Goal: Communication & Community: Answer question/provide support

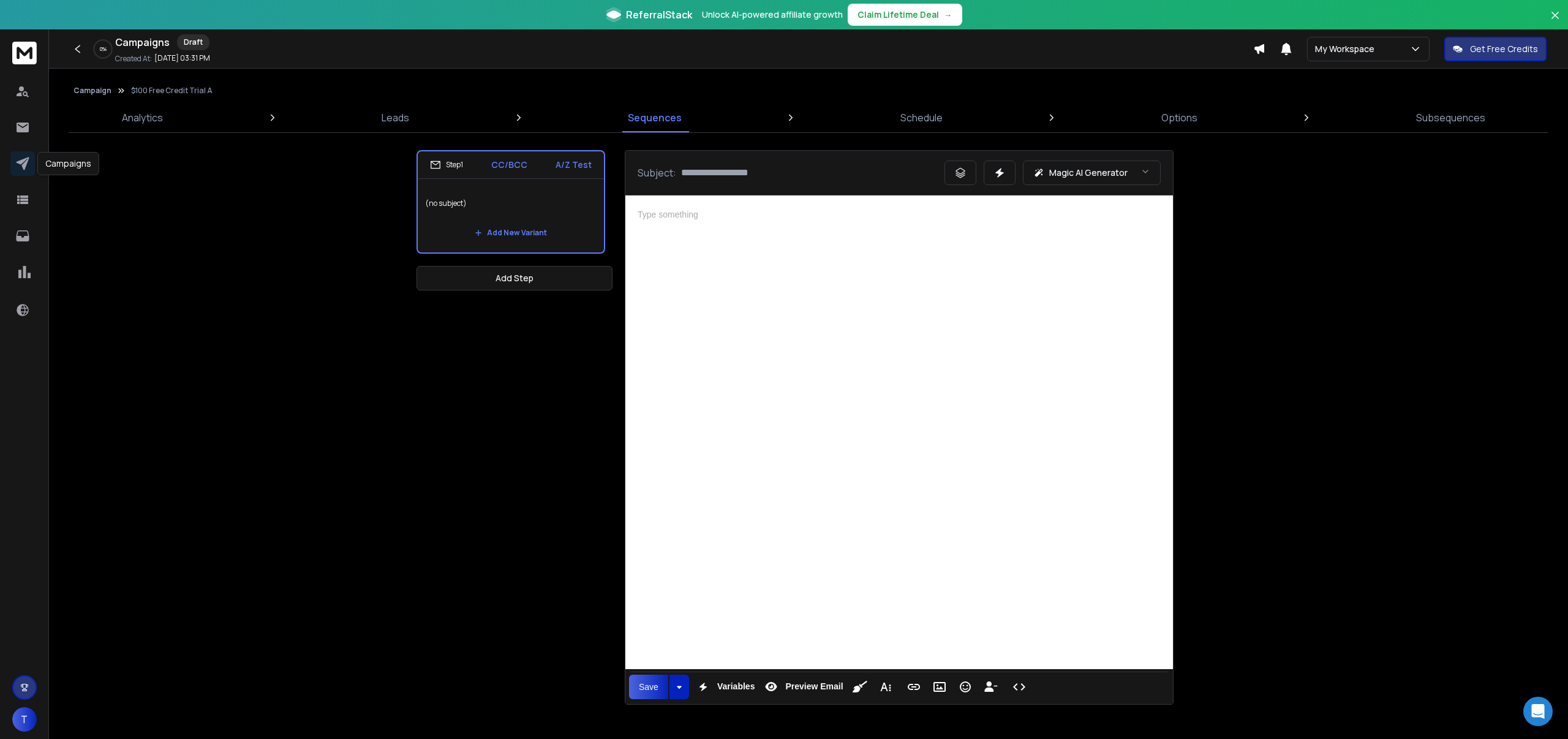
click at [24, 157] on icon at bounding box center [22, 163] width 15 height 15
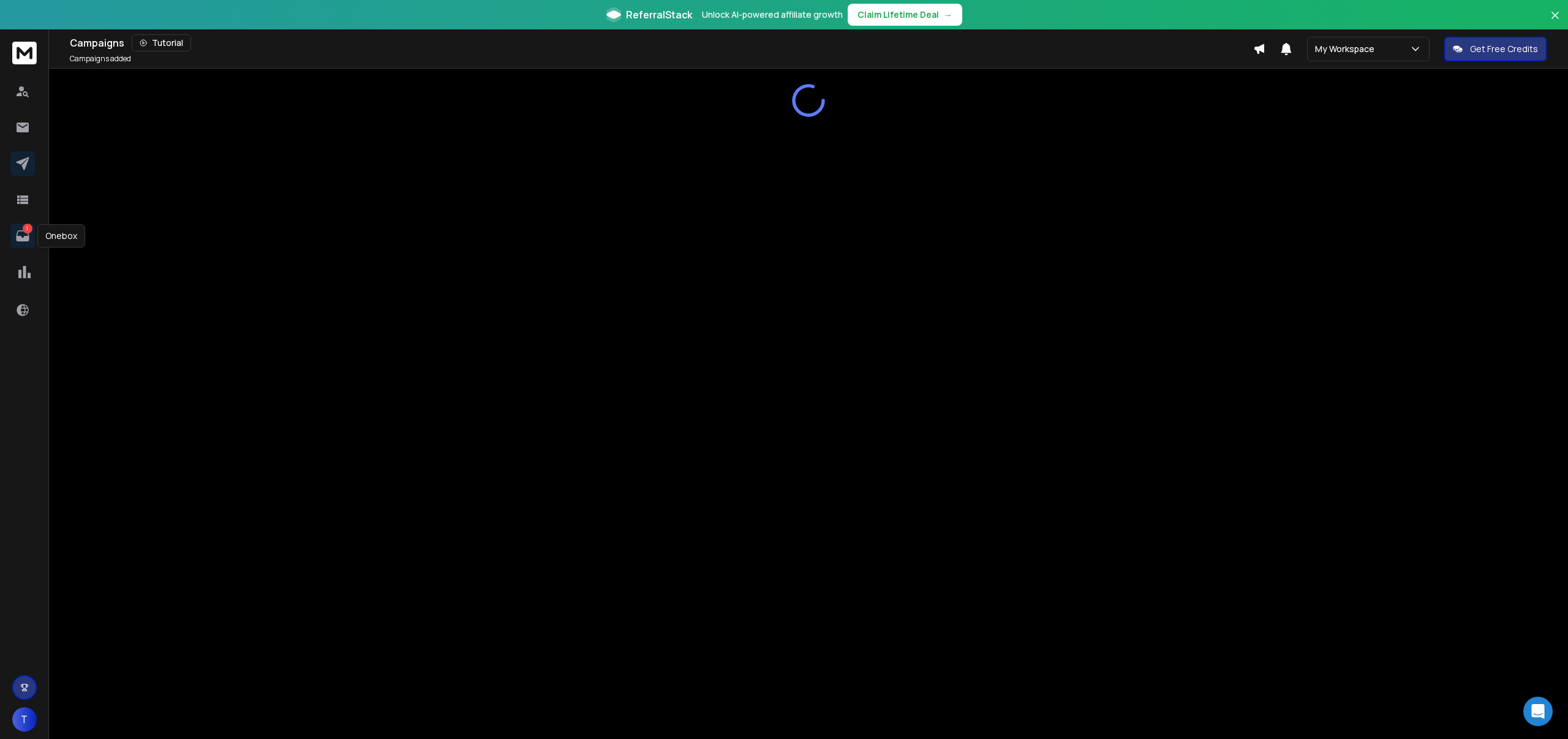
click at [29, 228] on p "1" at bounding box center [27, 229] width 10 height 10
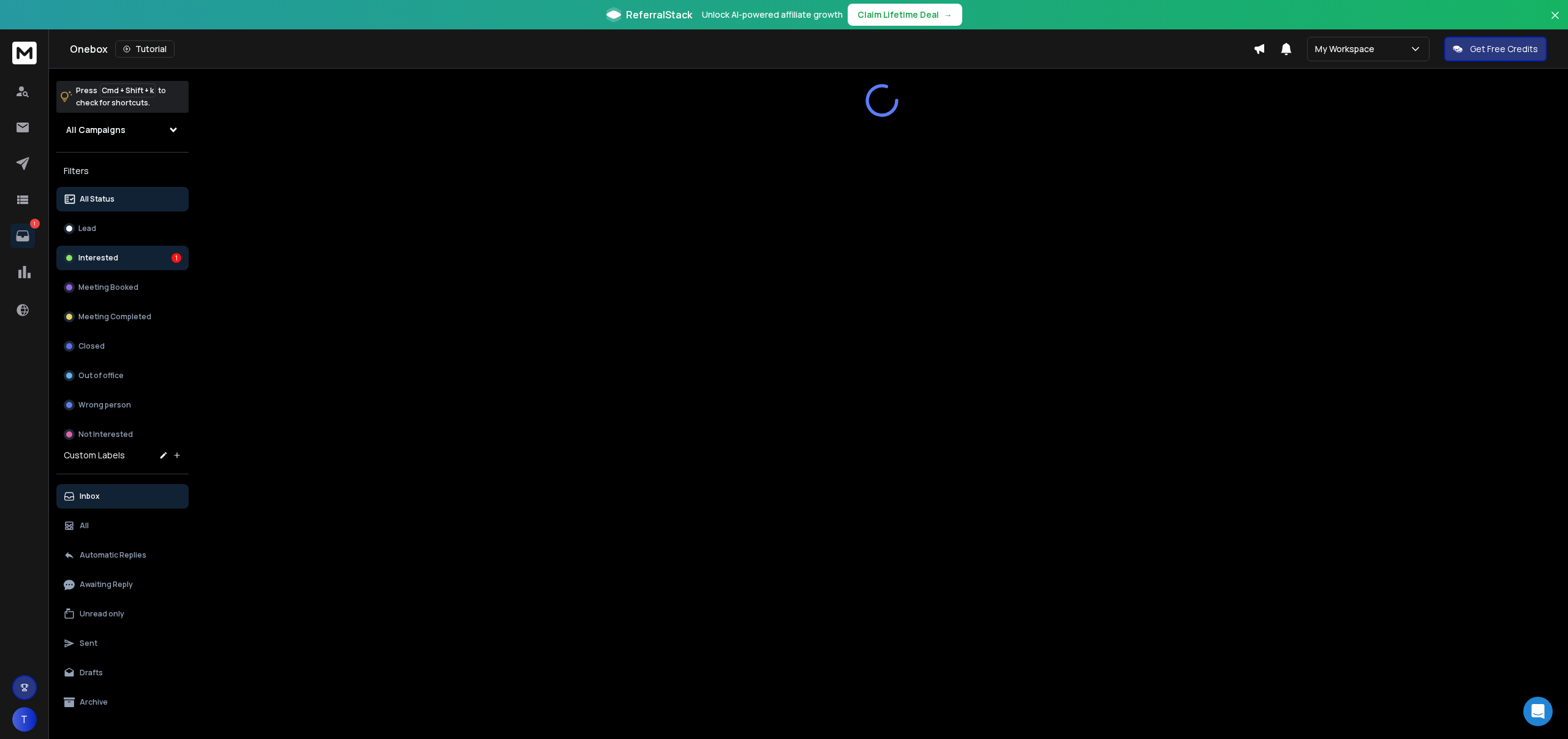
click at [136, 257] on button "Interested 1" at bounding box center [122, 257] width 132 height 24
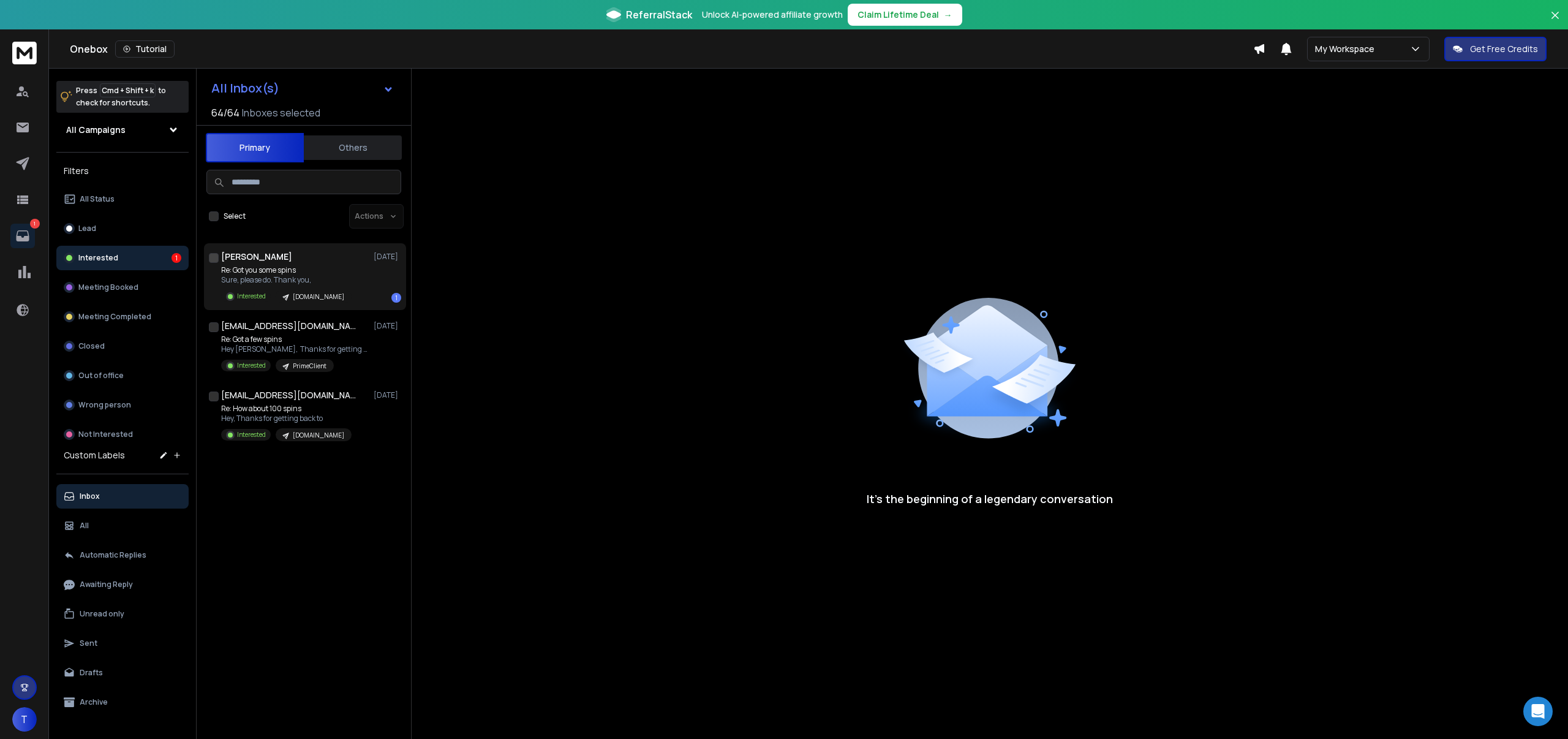
click at [282, 272] on p "Re: Got you some spins" at bounding box center [286, 270] width 131 height 10
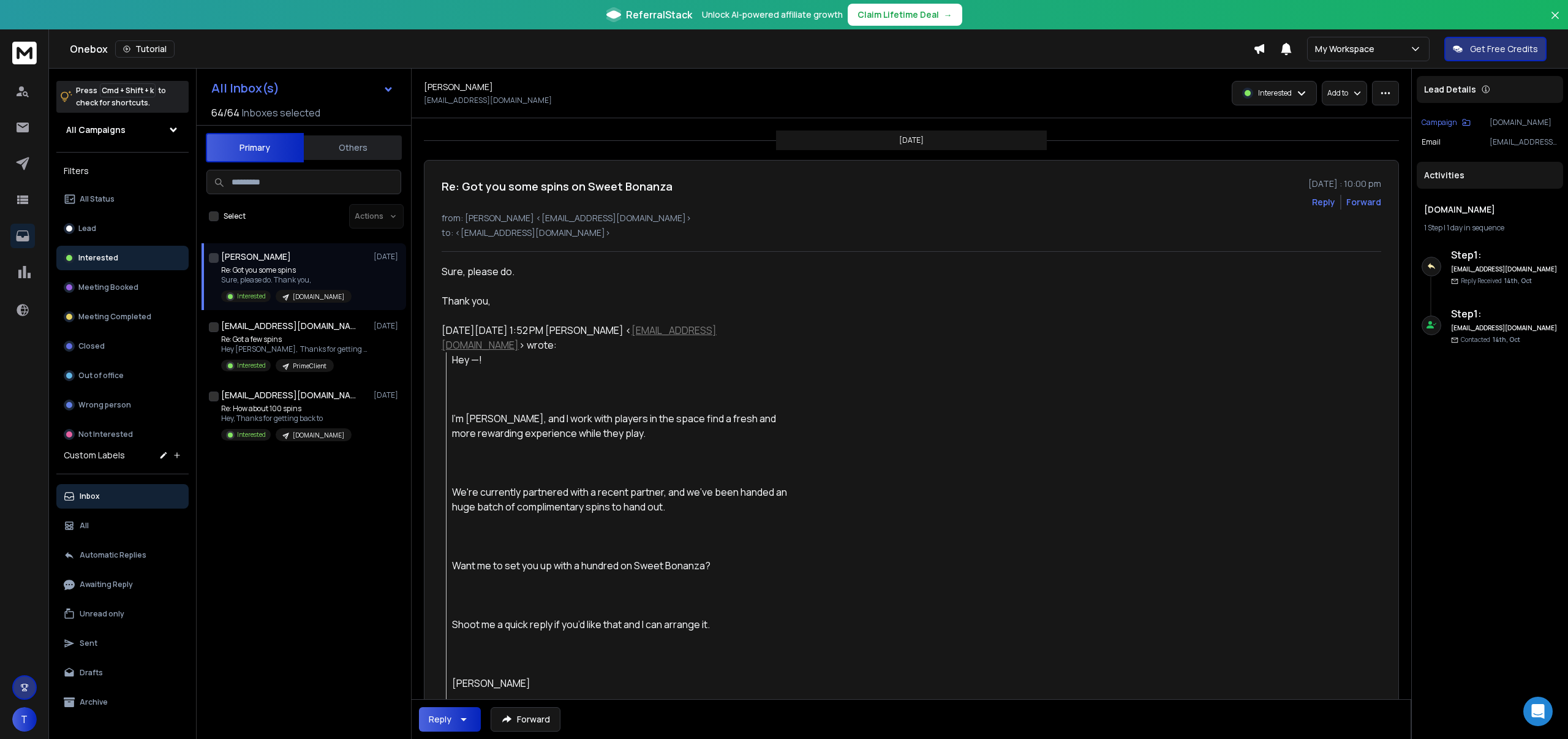
click at [1319, 199] on button "Reply" at bounding box center [1323, 202] width 23 height 13
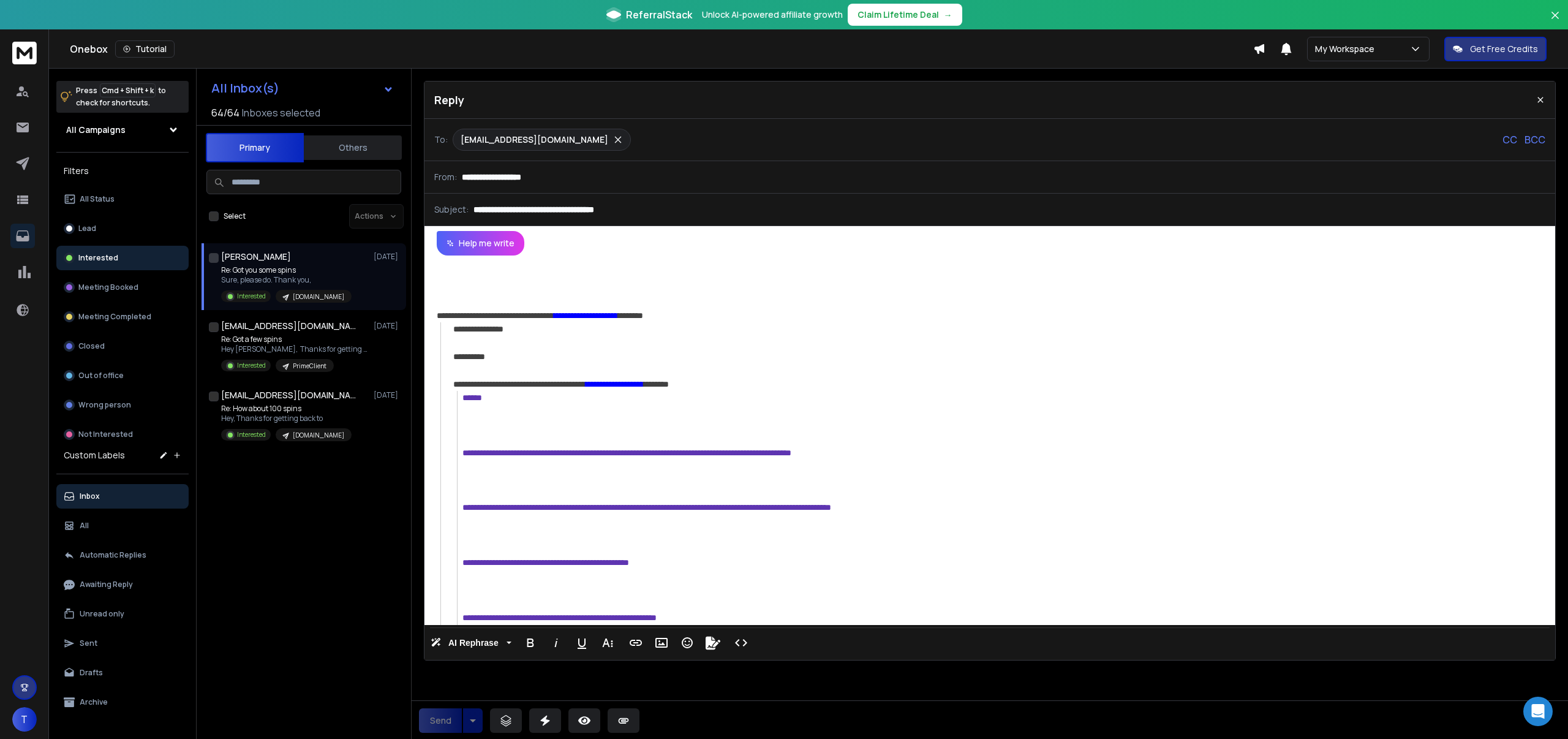
click at [496, 273] on div at bounding box center [990, 274] width 1106 height 13
click at [487, 250] on button "Help me write" at bounding box center [480, 243] width 87 height 24
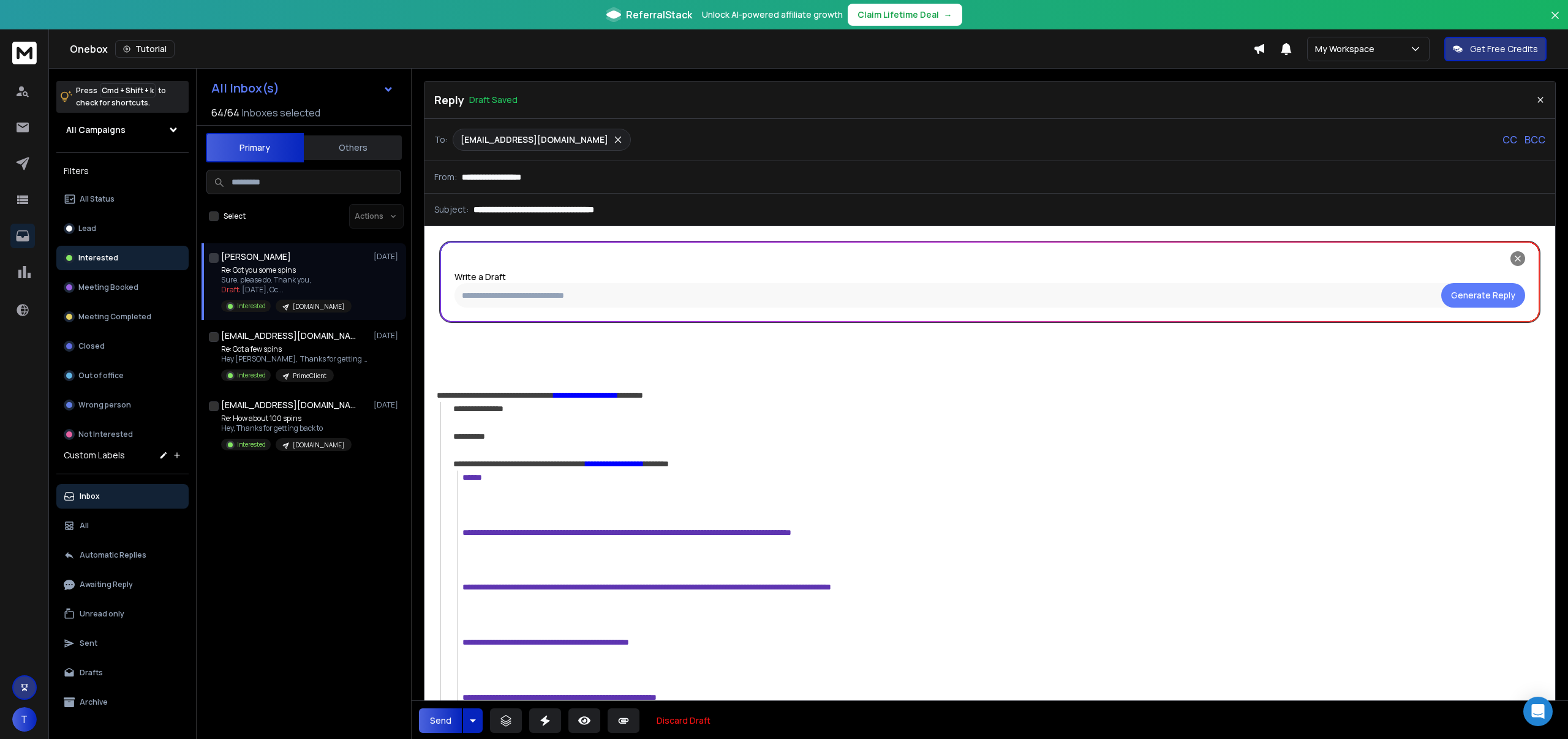
click at [866, 291] on input "text" at bounding box center [990, 295] width 1071 height 24
click at [1513, 255] on icon at bounding box center [1518, 259] width 10 height 10
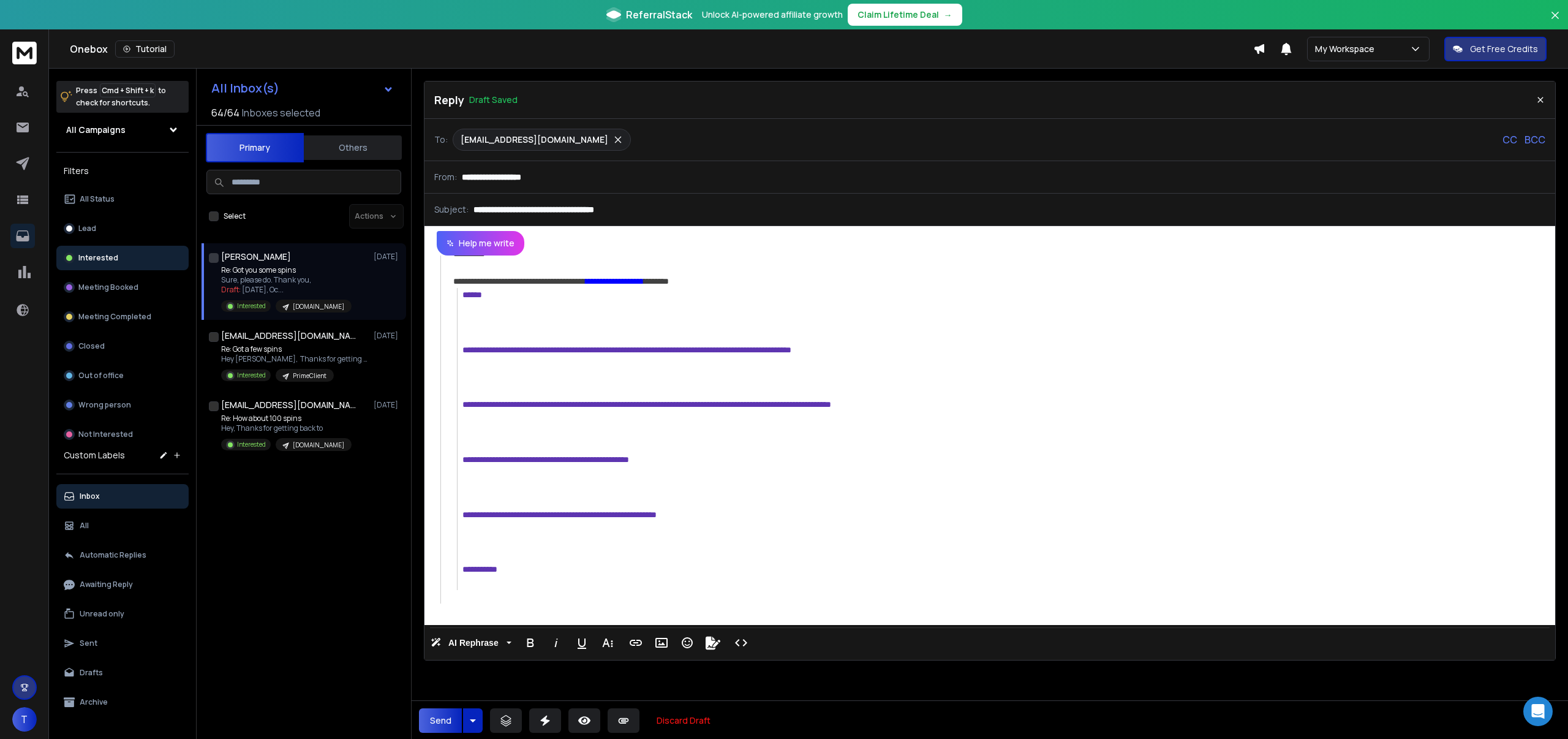
scroll to position [103, 0]
click at [589, 349] on blockquote "**********" at bounding box center [994, 438] width 1074 height 302
click at [621, 348] on blockquote "**********" at bounding box center [994, 438] width 1074 height 302
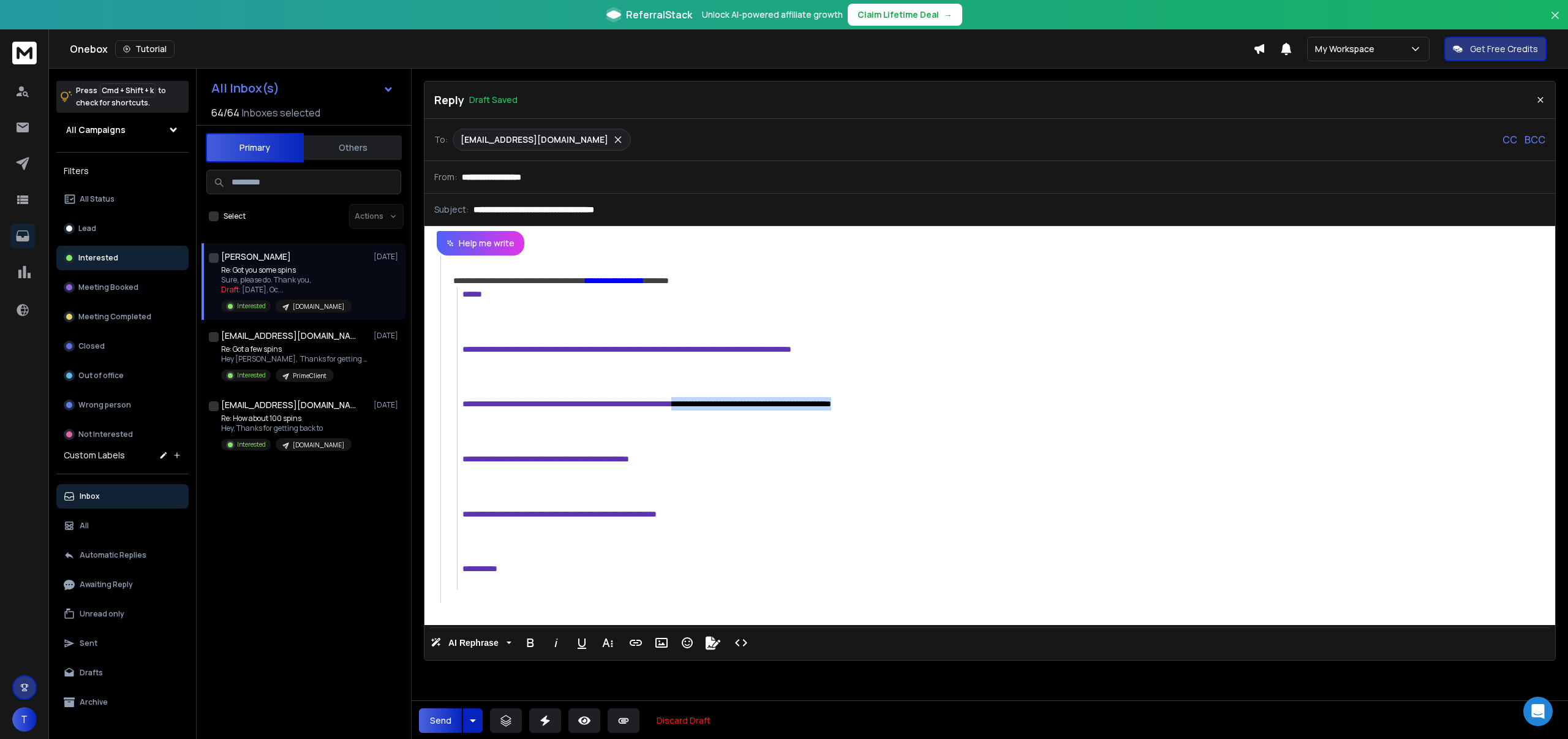
drag, startPoint x: 937, startPoint y: 405, endPoint x: 724, endPoint y: 406, distance: 213.0
click at [724, 406] on blockquote "**********" at bounding box center [994, 438] width 1074 height 302
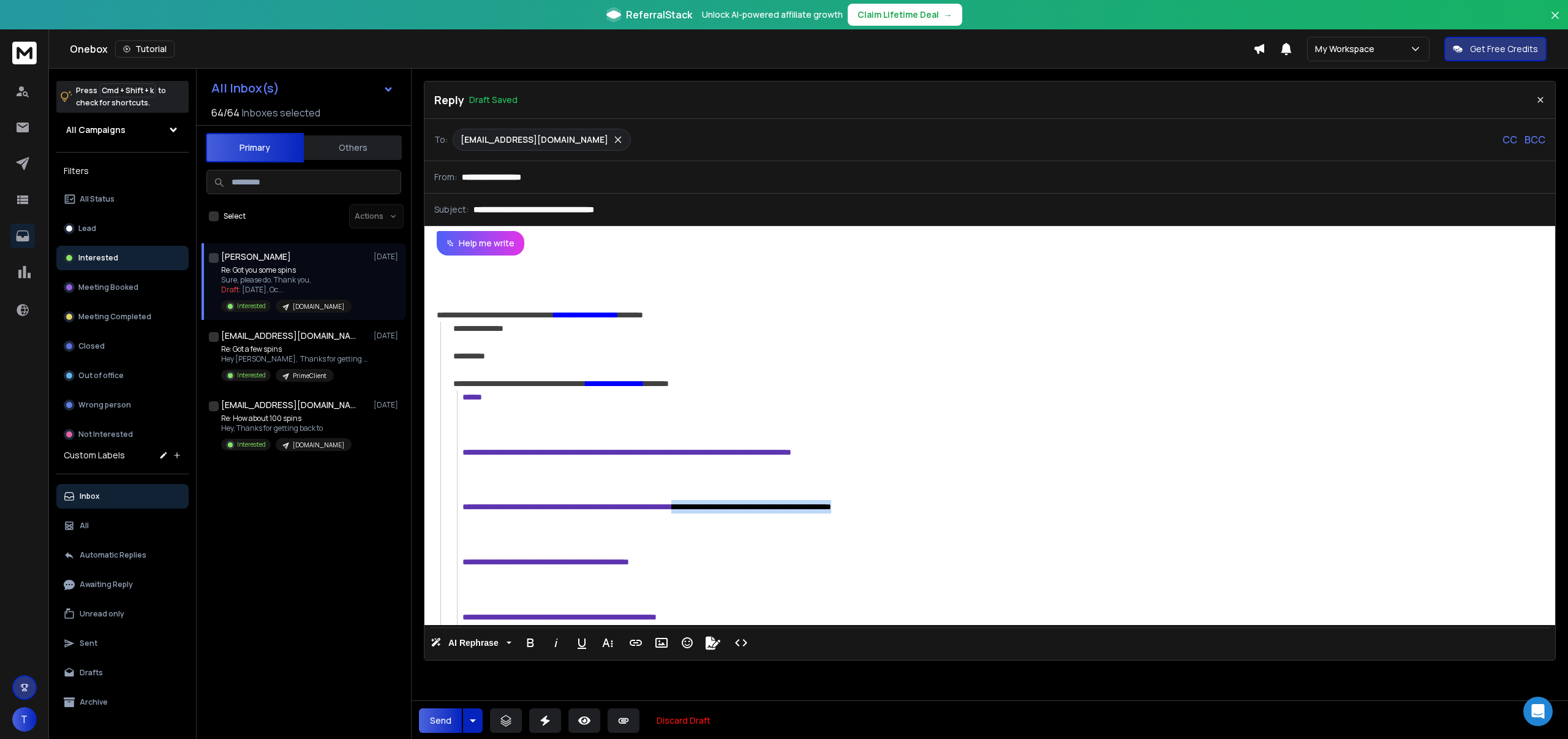
scroll to position [0, 0]
click at [478, 269] on div at bounding box center [988, 274] width 1102 height 13
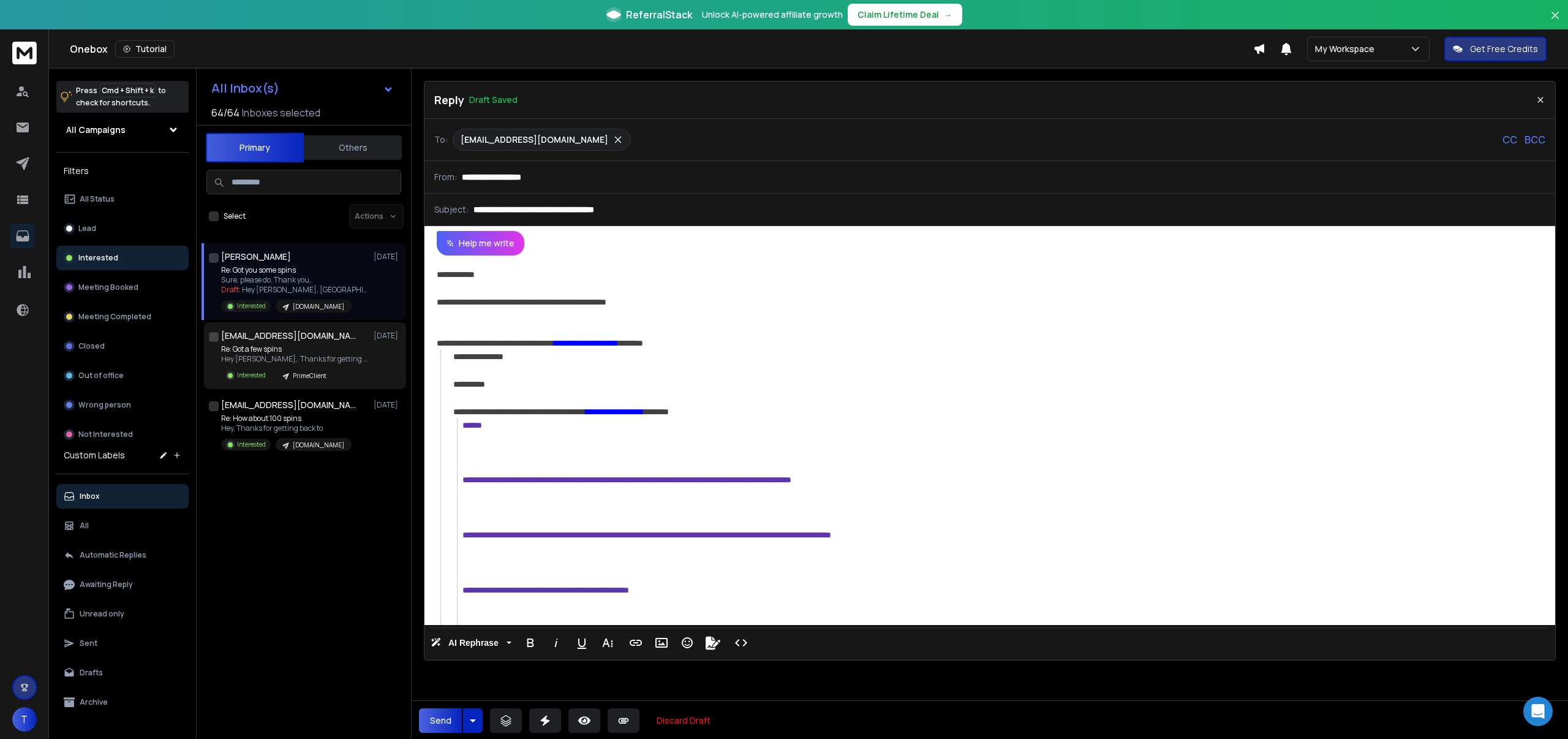
click at [309, 353] on p "Re: Got a few spins" at bounding box center [294, 349] width 147 height 10
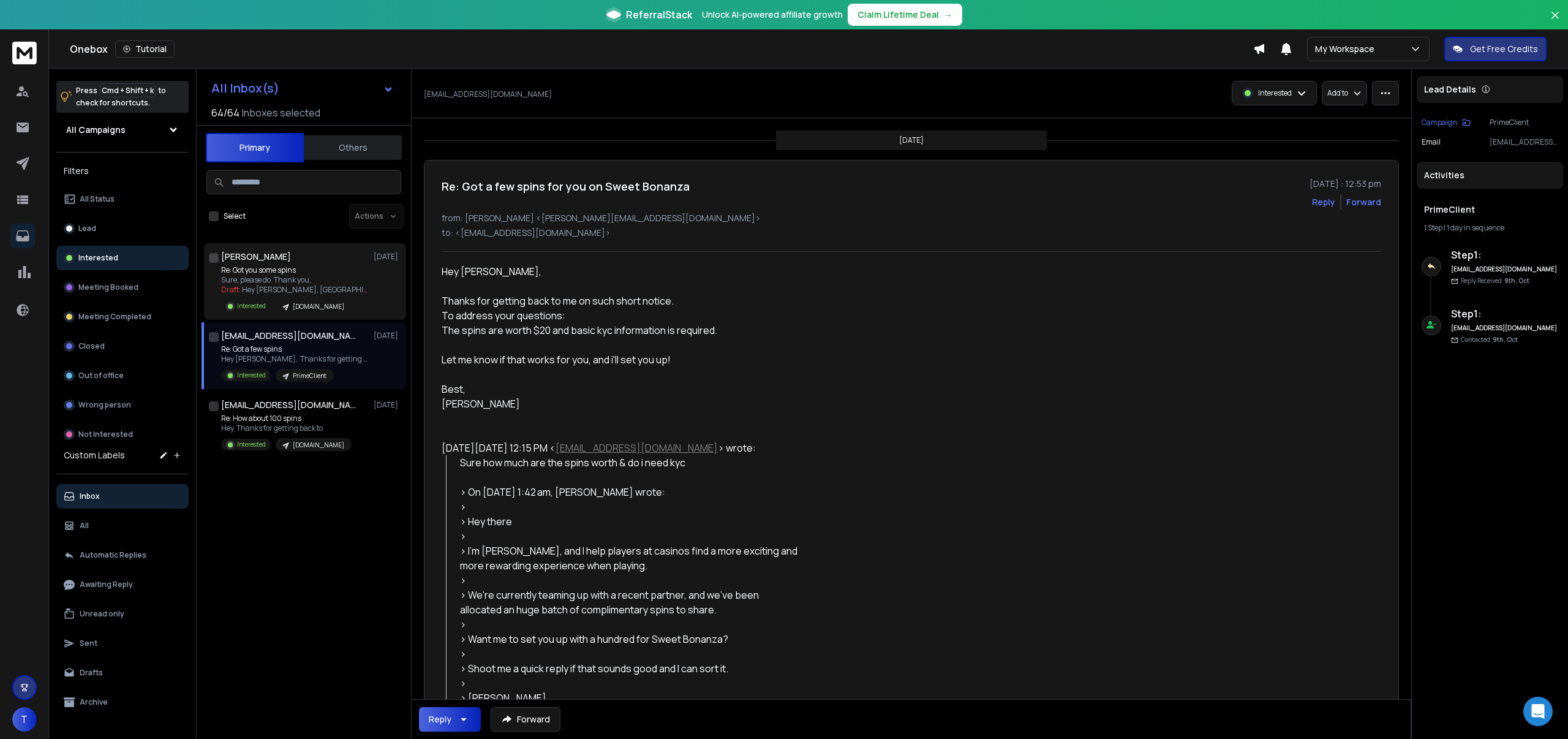
click at [316, 272] on p "Re: Got you some spins" at bounding box center [294, 270] width 147 height 10
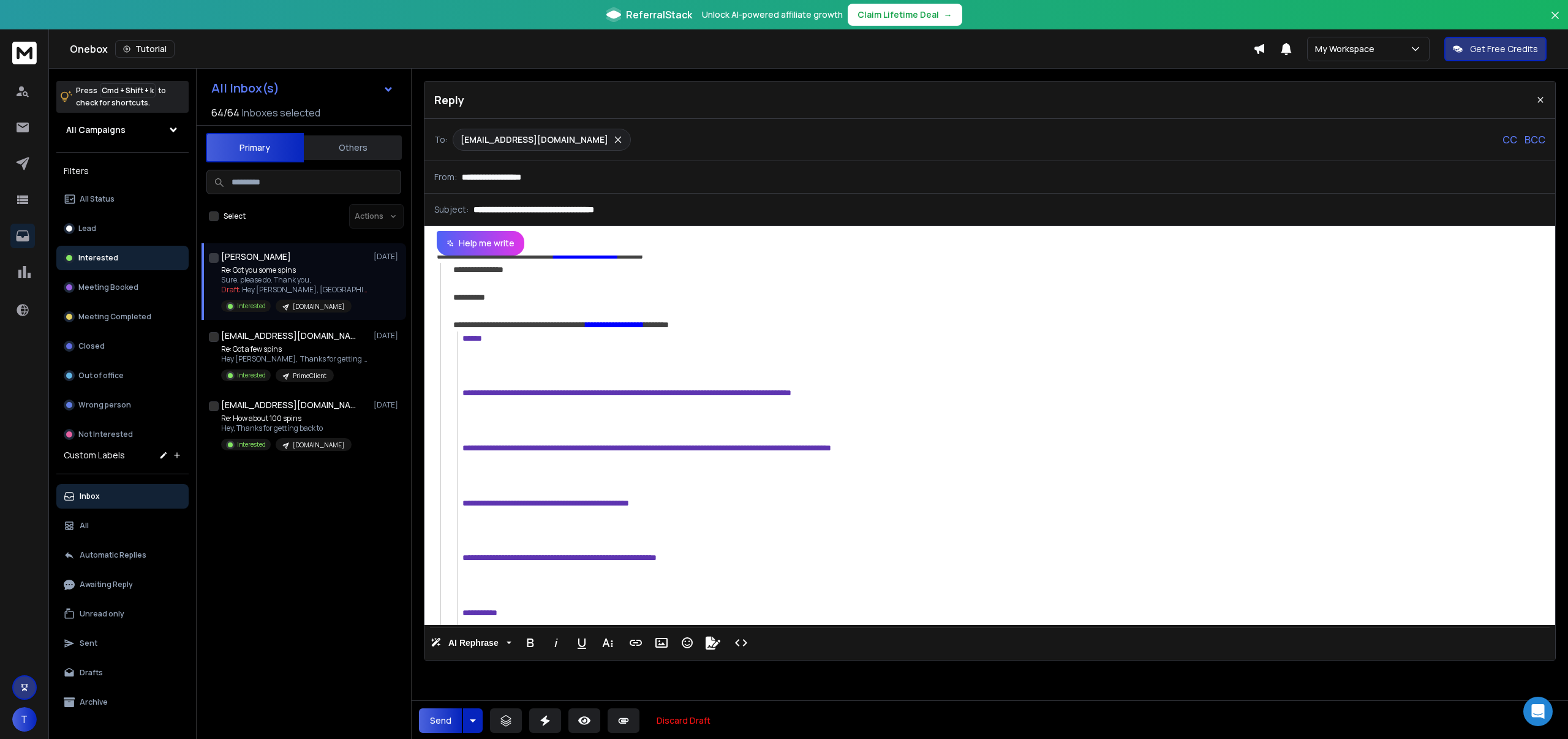
scroll to position [101, 0]
